Goal: Navigation & Orientation: Find specific page/section

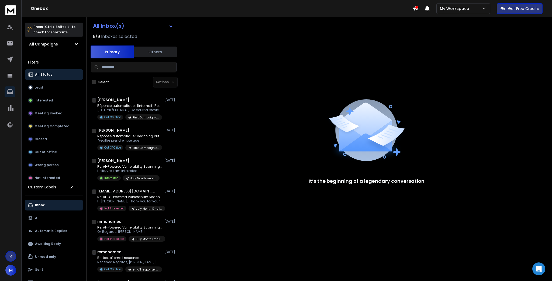
click at [278, 100] on div "It’s the beginning of a legendary conversation" at bounding box center [366, 136] width 371 height 239
click at [44, 87] on button "Lead" at bounding box center [54, 87] width 58 height 11
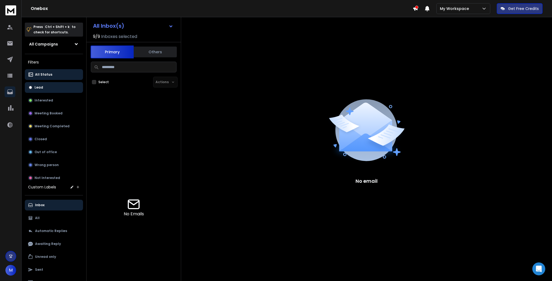
click at [61, 77] on button "All Status" at bounding box center [54, 74] width 58 height 11
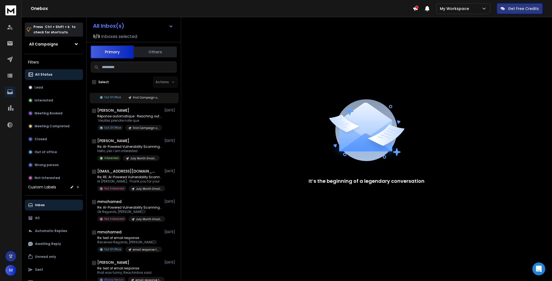
scroll to position [22, 0]
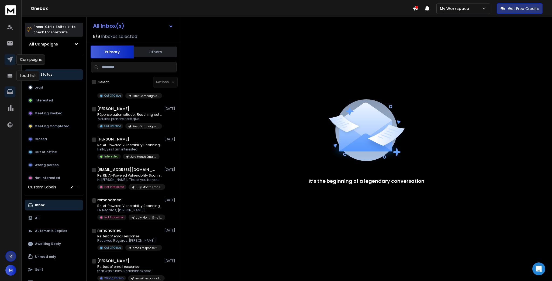
click at [11, 60] on icon at bounding box center [10, 60] width 6 height 6
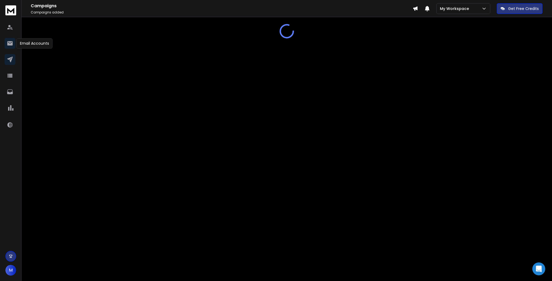
click at [6, 42] on link at bounding box center [10, 43] width 11 height 11
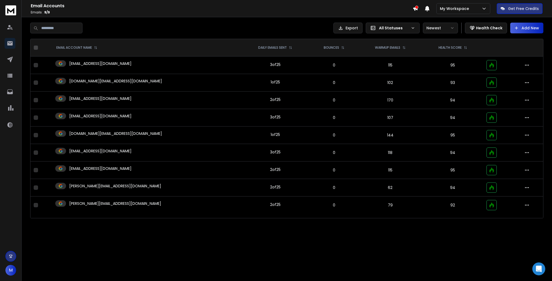
click at [17, 60] on div "M" at bounding box center [11, 140] width 22 height 281
click at [14, 60] on link at bounding box center [10, 59] width 11 height 11
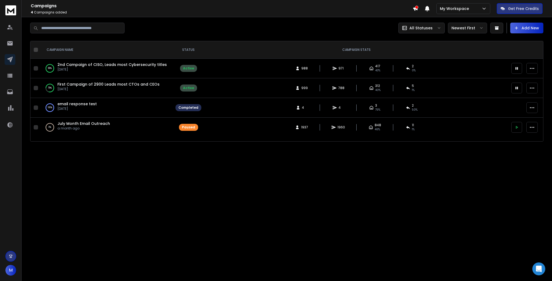
click at [14, 51] on div at bounding box center [11, 77] width 12 height 111
click at [14, 46] on link at bounding box center [10, 43] width 11 height 11
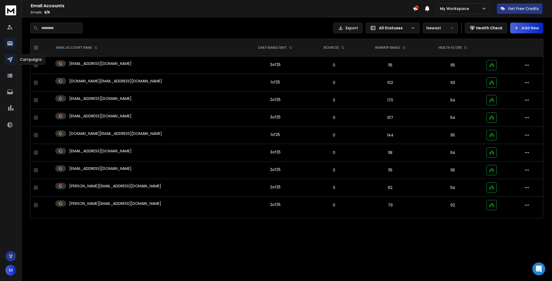
click at [13, 58] on link at bounding box center [10, 59] width 11 height 11
